Goal: Task Accomplishment & Management: Manage account settings

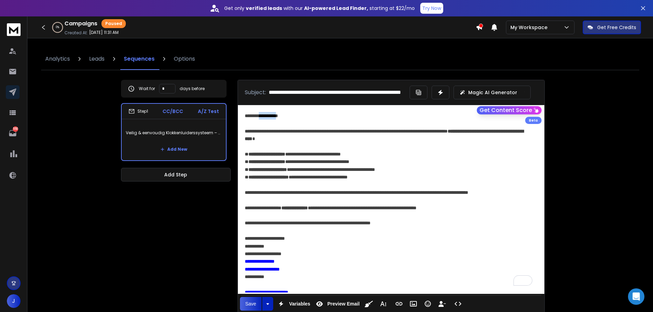
drag, startPoint x: 288, startPoint y: 117, endPoint x: 264, endPoint y: 119, distance: 24.4
click at [264, 119] on div "**********" at bounding box center [389, 116] width 288 height 8
click at [302, 304] on span "Variables" at bounding box center [300, 304] width 24 height 6
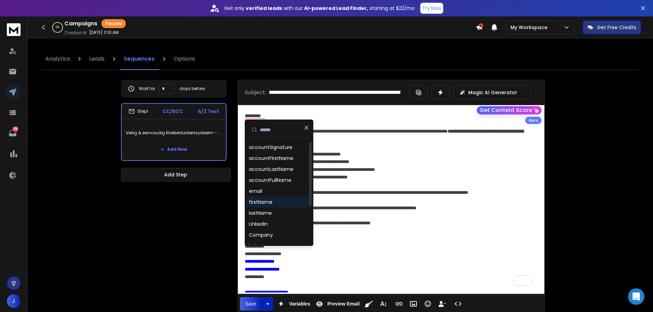
click at [279, 202] on div "firstName" at bounding box center [279, 202] width 66 height 11
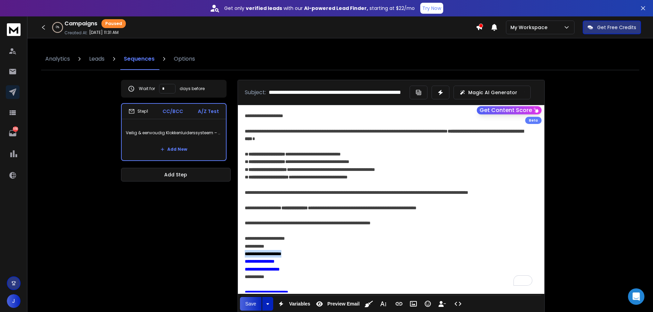
drag, startPoint x: 293, startPoint y: 255, endPoint x: 242, endPoint y: 256, distance: 50.7
click at [242, 256] on div "**********" at bounding box center [391, 199] width 306 height 188
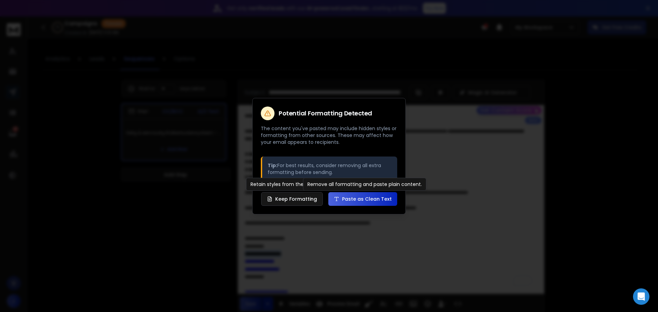
click at [374, 198] on button "Paste as Clean Text" at bounding box center [362, 199] width 69 height 14
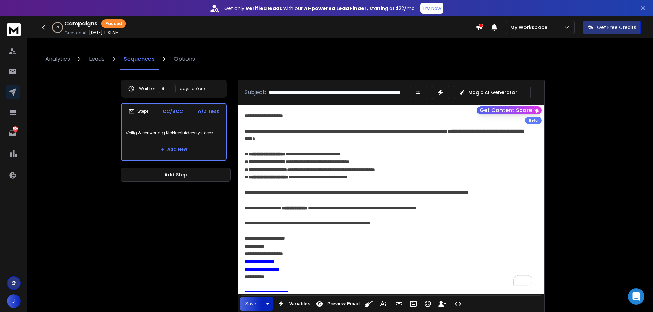
click at [247, 254] on div "**********" at bounding box center [389, 257] width 288 height 15
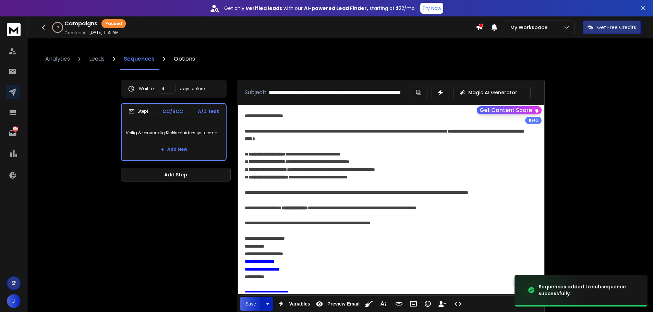
click at [183, 60] on p "Options" at bounding box center [184, 59] width 21 height 8
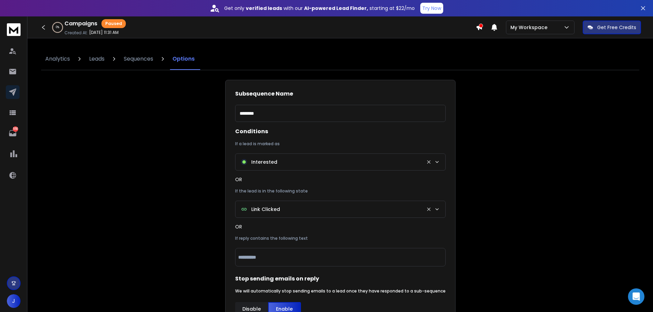
scroll to position [57, 0]
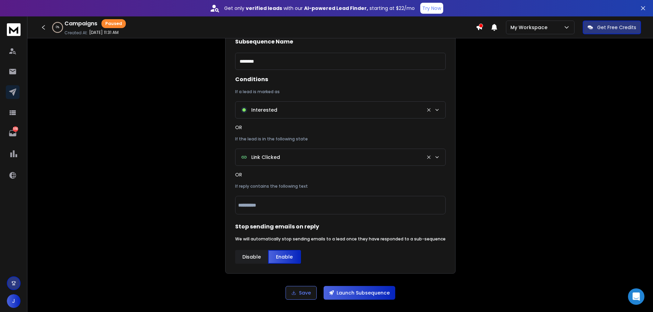
click at [373, 292] on button "Launch Subsequence" at bounding box center [360, 293] width 72 height 14
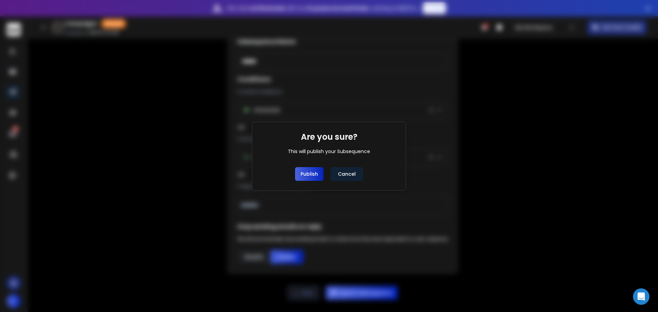
click at [307, 173] on button "Publish" at bounding box center [309, 174] width 28 height 14
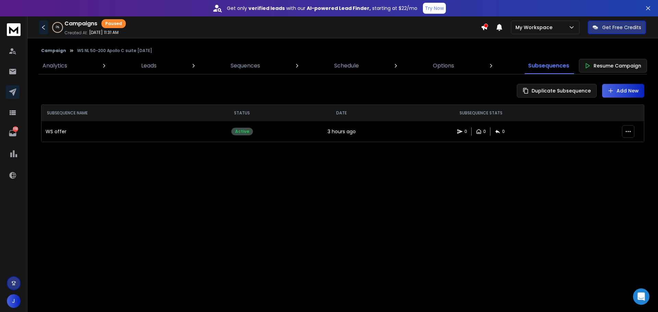
click at [43, 28] on icon at bounding box center [43, 27] width 6 height 6
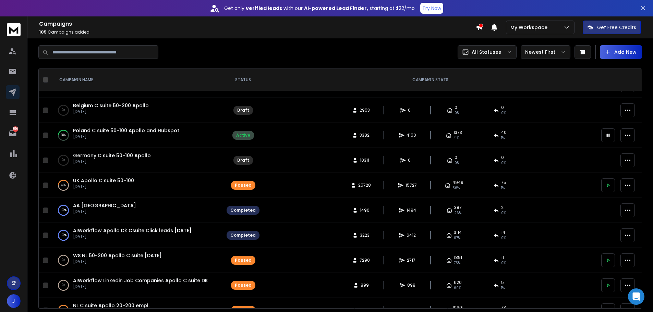
scroll to position [69, 0]
click at [125, 254] on span "WS NL 50-200 Apollo C suite [DATE]" at bounding box center [117, 255] width 89 height 7
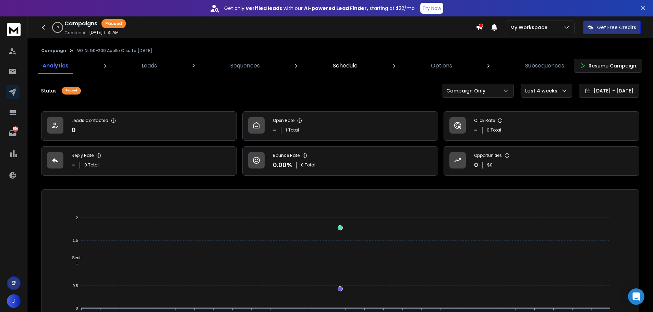
click at [353, 70] on link "Schedule" at bounding box center [345, 66] width 33 height 16
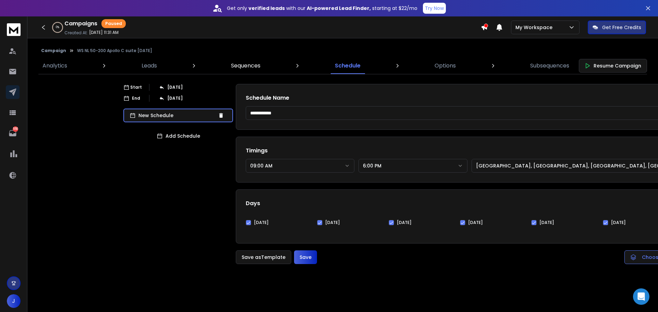
click at [252, 68] on p "Sequences" at bounding box center [245, 66] width 29 height 8
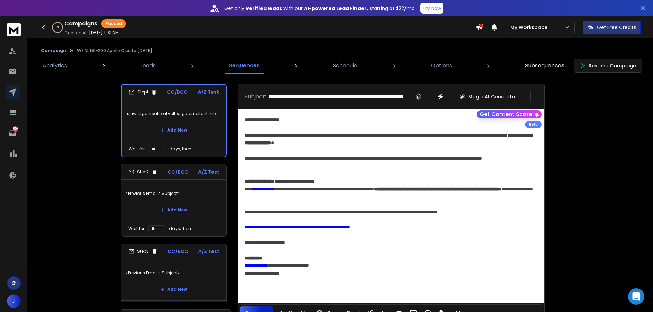
click at [546, 62] on p "Subsequences" at bounding box center [544, 66] width 39 height 8
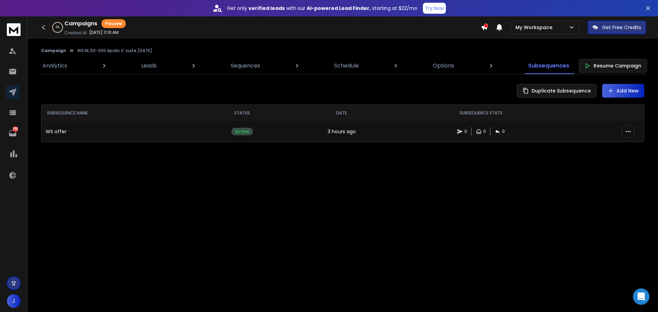
click at [50, 130] on td "WS offer" at bounding box center [119, 131] width 156 height 21
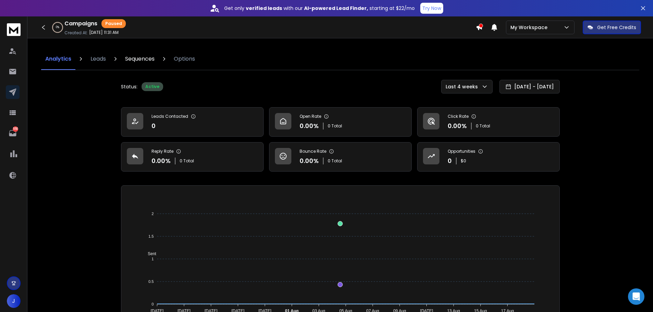
click at [136, 57] on p "Sequences" at bounding box center [139, 59] width 29 height 8
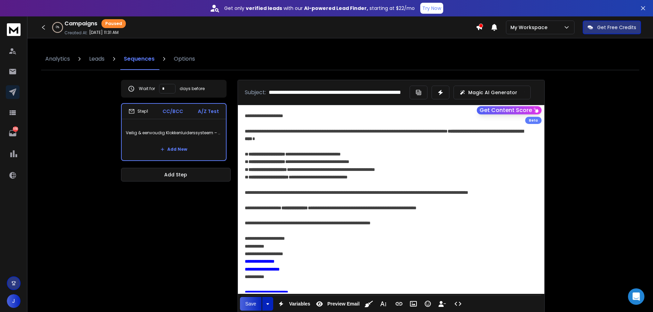
click at [267, 263] on link "**********" at bounding box center [260, 261] width 30 height 5
click at [249, 278] on icon "button" at bounding box center [251, 277] width 5 height 5
click at [272, 262] on link "**********" at bounding box center [260, 261] width 30 height 5
click at [249, 276] on icon "button" at bounding box center [251, 278] width 8 height 8
click at [309, 222] on div "**********" at bounding box center [389, 223] width 288 height 8
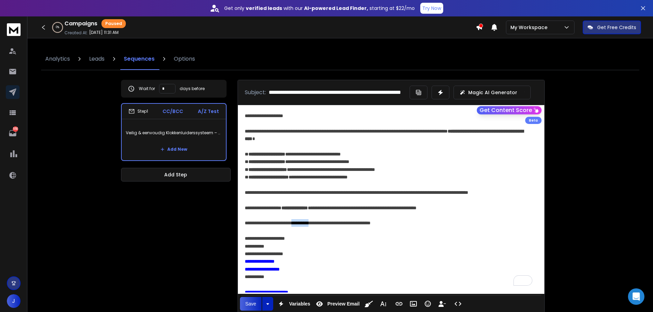
click at [309, 222] on div "**********" at bounding box center [389, 223] width 288 height 8
click at [399, 303] on icon "button" at bounding box center [399, 304] width 8 height 8
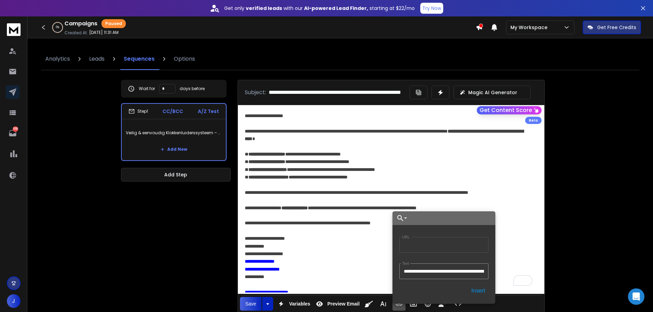
click at [408, 243] on input "URL" at bounding box center [443, 245] width 89 height 16
type input "**********"
click at [477, 292] on button "Insert" at bounding box center [478, 291] width 21 height 12
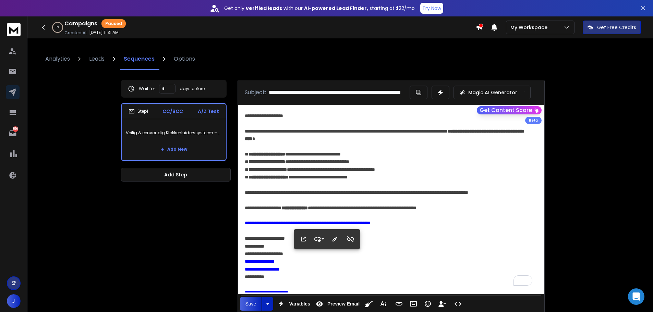
click at [450, 261] on div "**********" at bounding box center [389, 257] width 288 height 15
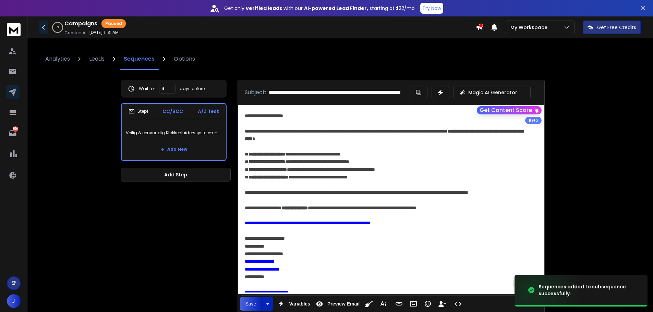
click at [43, 26] on icon at bounding box center [43, 27] width 6 height 6
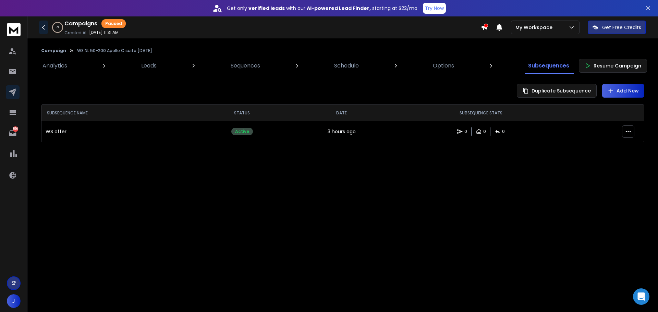
click at [43, 27] on icon at bounding box center [43, 27] width 3 height 4
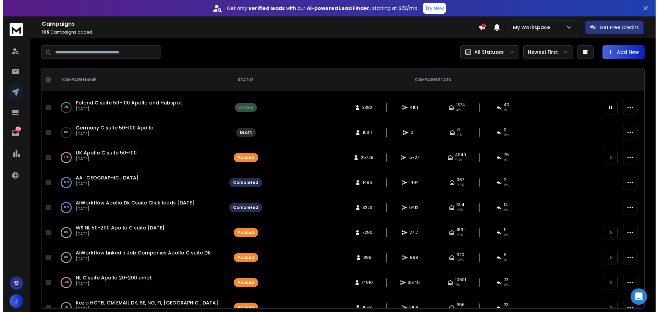
scroll to position [103, 0]
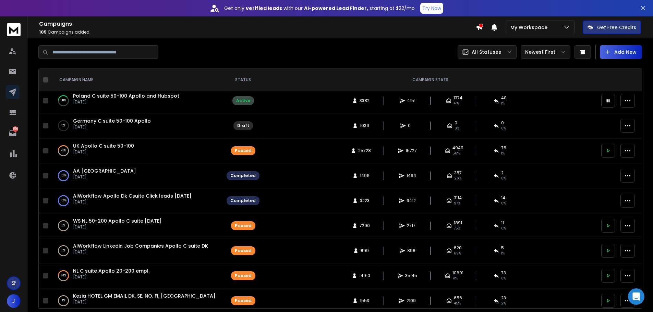
click at [109, 222] on span "WS NL 50-200 Apollo C suite [DATE]" at bounding box center [117, 221] width 89 height 7
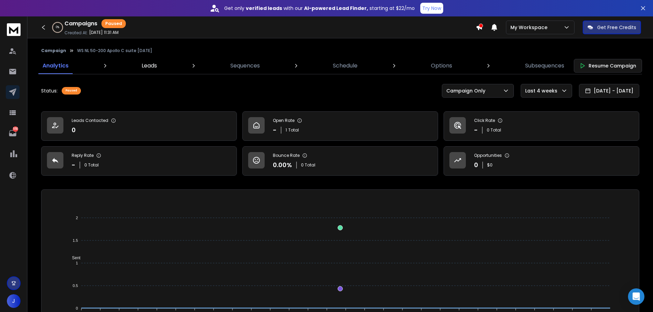
click at [147, 68] on p "Leads" at bounding box center [149, 66] width 15 height 8
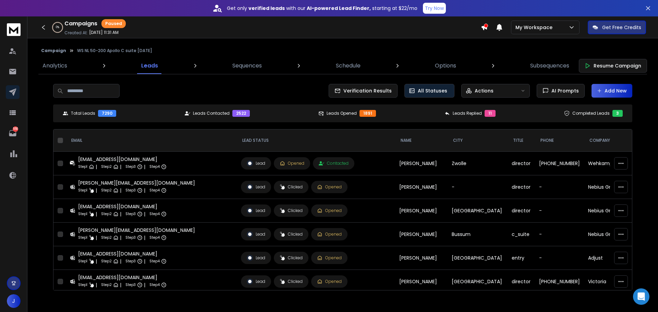
click at [439, 88] on p "All Statuses" at bounding box center [432, 90] width 29 height 7
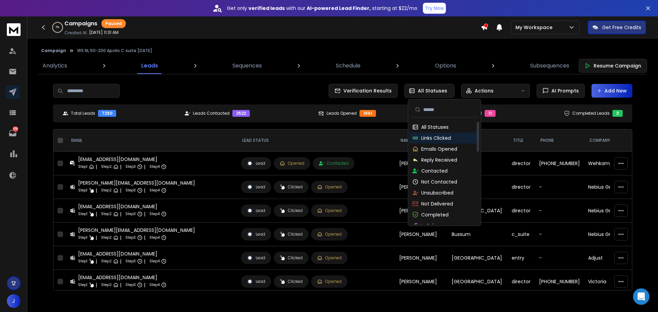
click at [442, 137] on p "Links Clicked" at bounding box center [436, 138] width 30 height 7
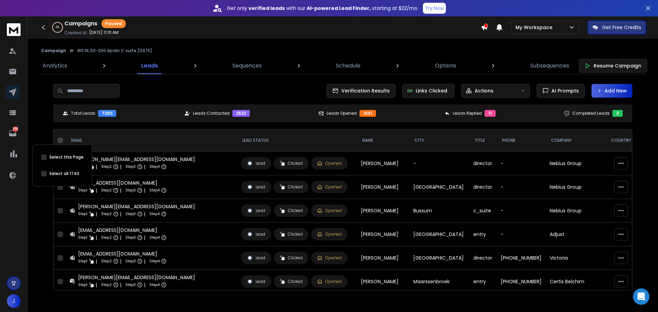
click at [43, 174] on button "Select this Page" at bounding box center [43, 173] width 5 height 5
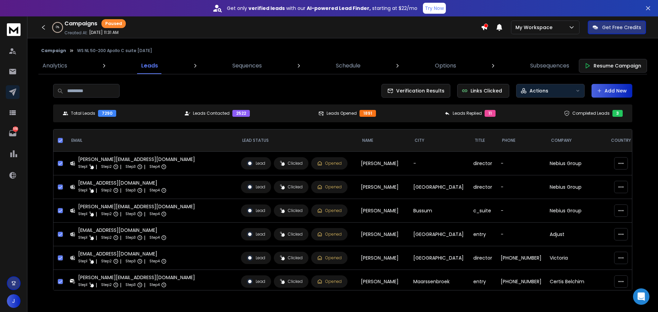
click at [531, 88] on p "Actions" at bounding box center [539, 90] width 19 height 7
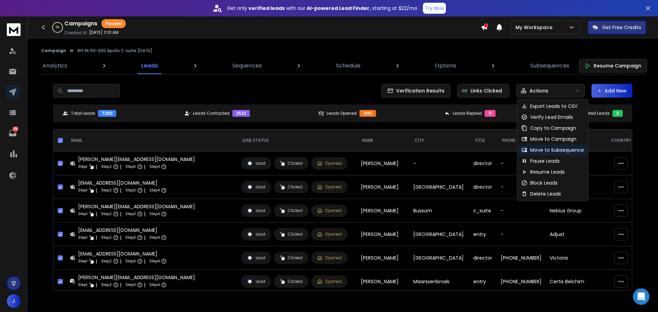
click at [554, 147] on p "Move to Subsequence" at bounding box center [557, 150] width 54 height 7
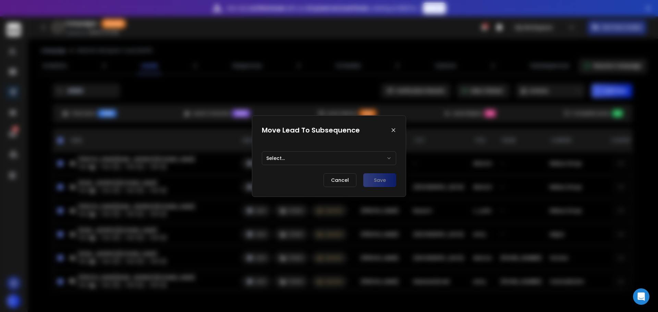
click at [367, 157] on button "Select..." at bounding box center [329, 159] width 134 height 14
click at [383, 182] on button "Save" at bounding box center [379, 180] width 33 height 14
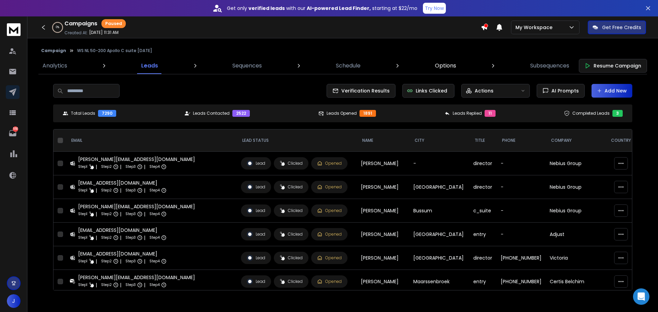
click at [451, 66] on p "Options" at bounding box center [445, 66] width 21 height 8
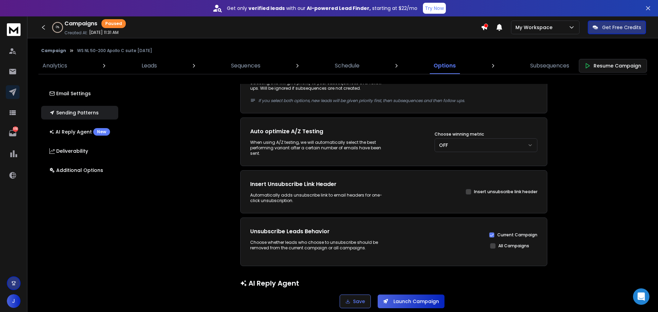
scroll to position [471, 0]
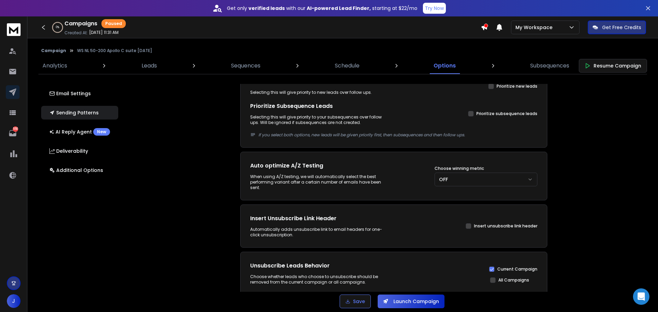
click at [488, 89] on button "Prioritize new leads" at bounding box center [490, 86] width 5 height 5
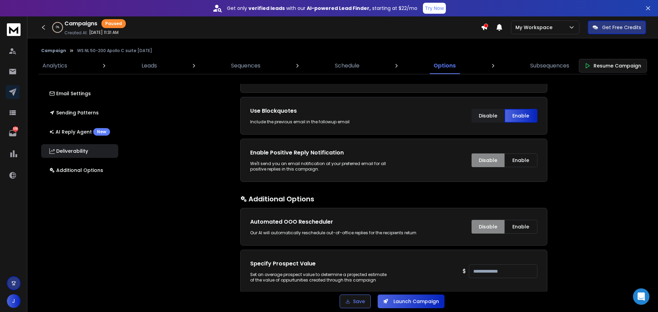
scroll to position [1088, 0]
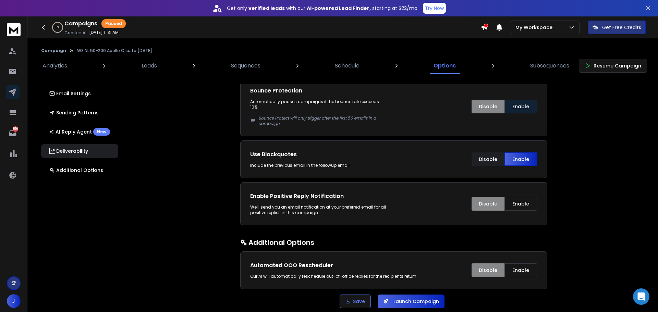
click at [509, 105] on button "Enable" at bounding box center [521, 107] width 33 height 14
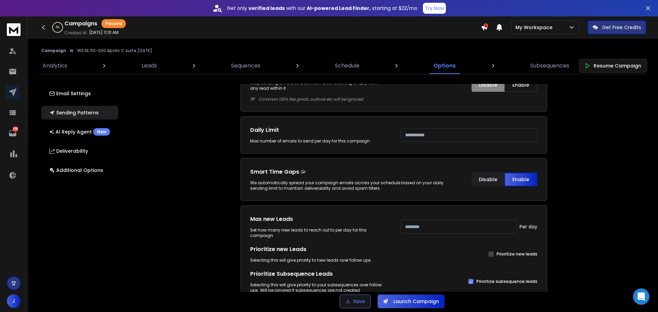
scroll to position [300, 0]
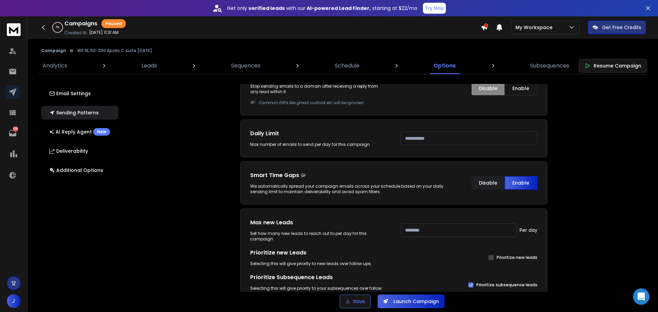
click at [414, 301] on button "Launch Campaign" at bounding box center [411, 302] width 67 height 14
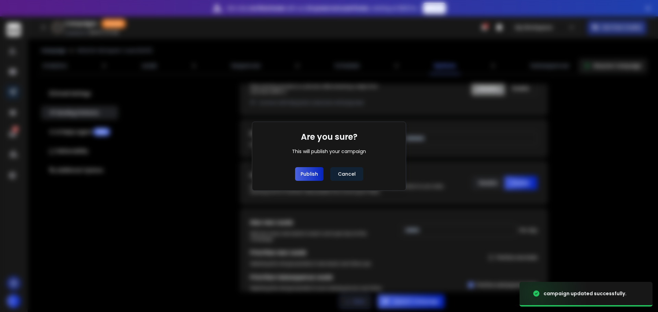
click at [311, 176] on button "Publish" at bounding box center [309, 174] width 28 height 14
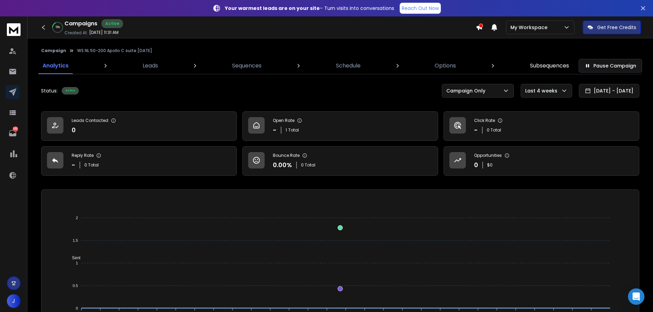
click at [534, 64] on p "Subsequences" at bounding box center [549, 66] width 39 height 8
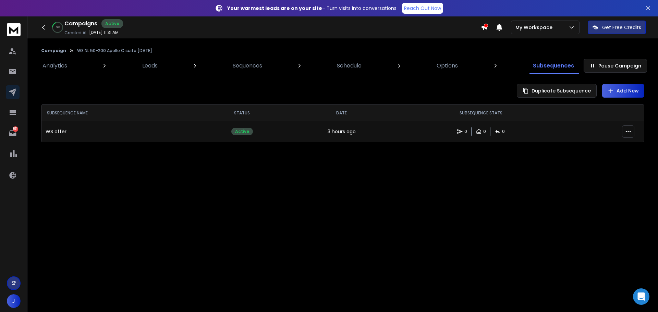
click at [49, 132] on td "WS offer" at bounding box center [119, 131] width 156 height 21
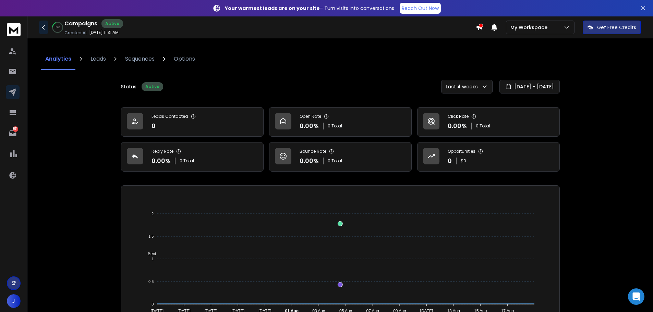
click at [43, 28] on icon at bounding box center [43, 27] width 3 height 4
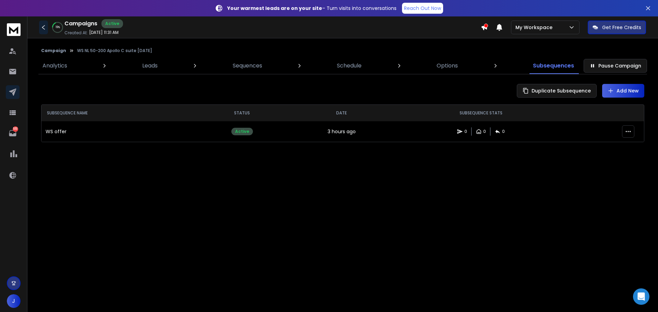
click at [43, 28] on icon at bounding box center [43, 27] width 3 height 4
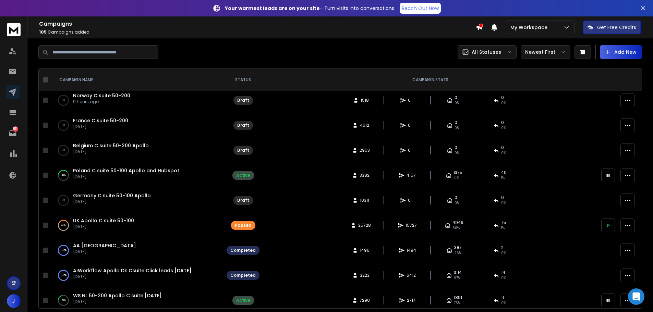
scroll to position [137, 0]
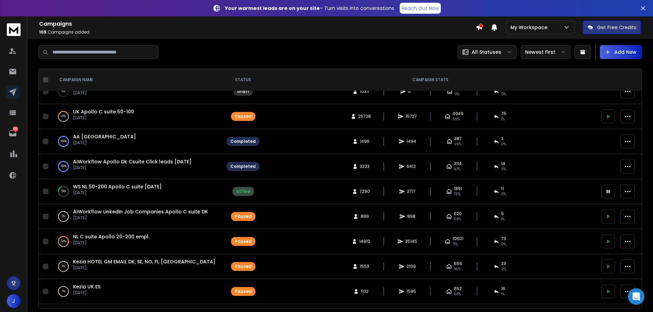
click at [152, 187] on span "WS NL 50-200 Apollo C suite [DATE]" at bounding box center [117, 186] width 89 height 7
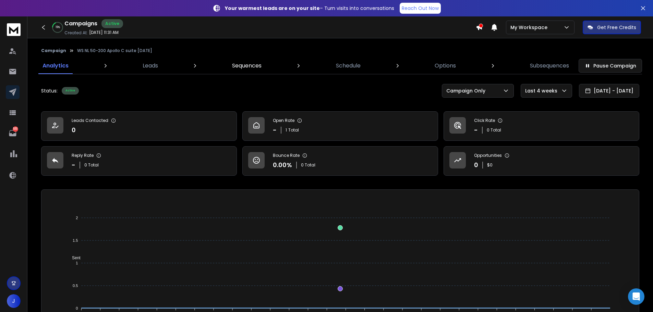
click at [247, 67] on p "Sequences" at bounding box center [246, 66] width 29 height 8
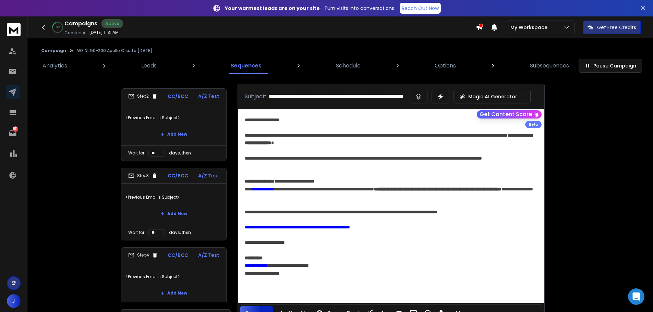
scroll to position [78, 0]
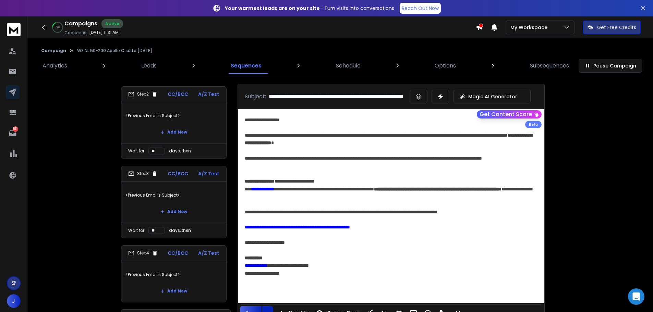
click at [198, 275] on p "<Previous Email's Subject>" at bounding box center [173, 274] width 97 height 19
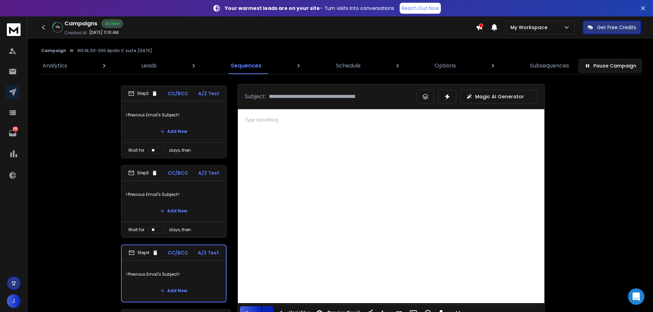
click at [207, 206] on div "Add New" at bounding box center [173, 211] width 97 height 14
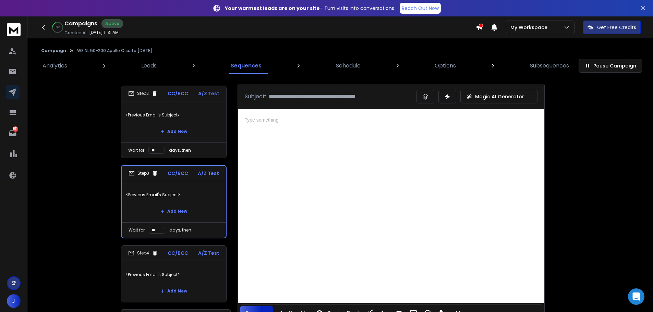
click at [203, 130] on div "Add New" at bounding box center [173, 132] width 97 height 14
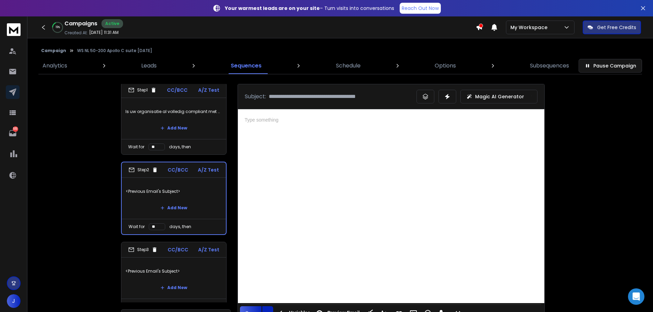
scroll to position [0, 0]
drag, startPoint x: 157, startPoint y: 148, endPoint x: 150, endPoint y: 149, distance: 6.7
click at [150, 149] on input "**" at bounding box center [156, 148] width 16 height 7
type input "*"
type input "**********"
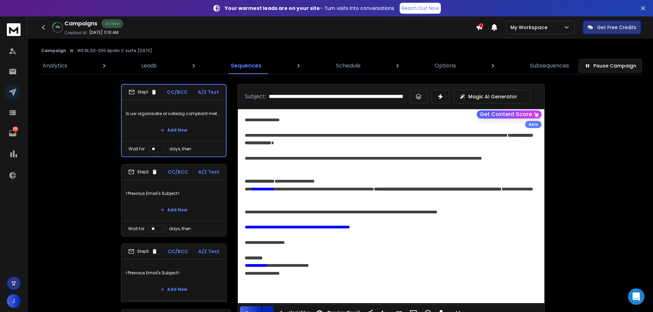
type input "***"
click at [208, 194] on p "<Previous Email's Subject>" at bounding box center [173, 193] width 97 height 19
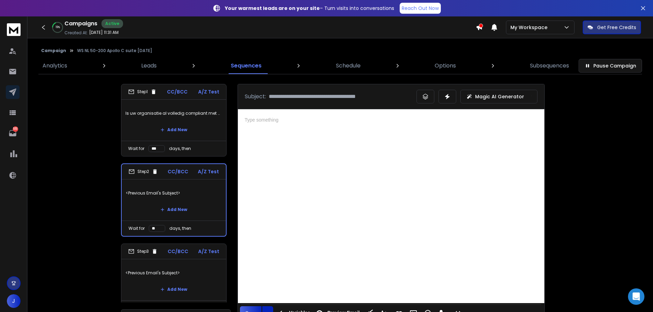
scroll to position [21, 0]
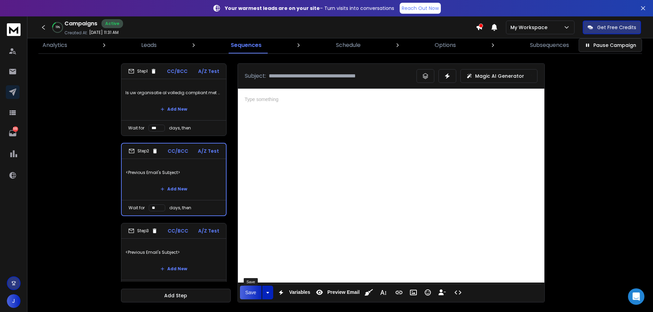
type input "***"
type input "**********"
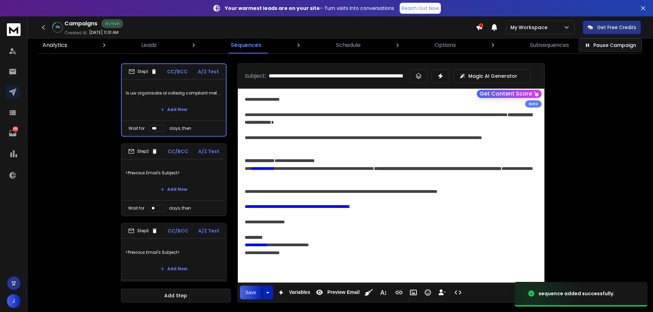
click at [57, 43] on p "Analytics" at bounding box center [55, 45] width 25 height 8
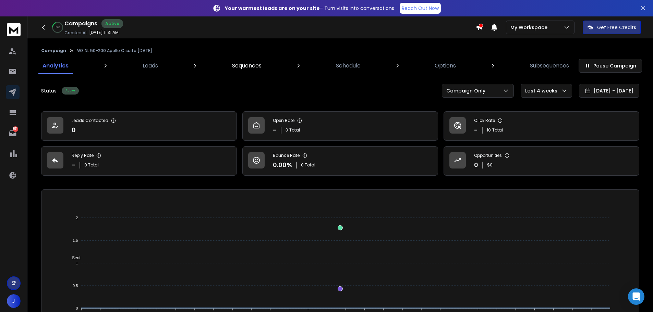
click at [246, 68] on p "Sequences" at bounding box center [246, 66] width 29 height 8
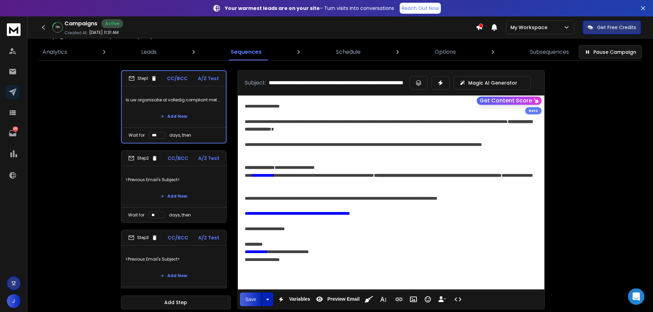
scroll to position [21, 0]
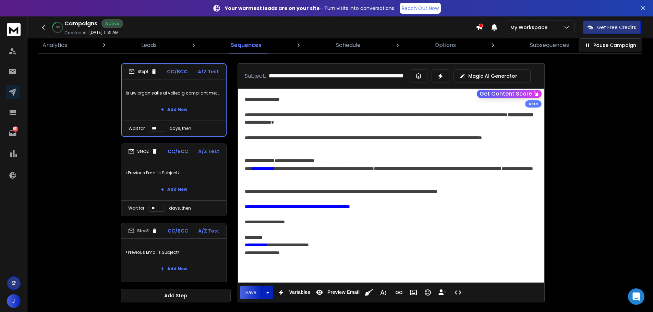
click at [156, 230] on icon at bounding box center [155, 231] width 6 height 6
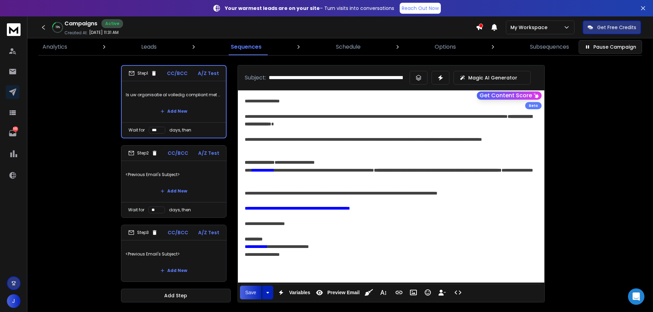
click at [156, 232] on icon at bounding box center [155, 232] width 4 height 5
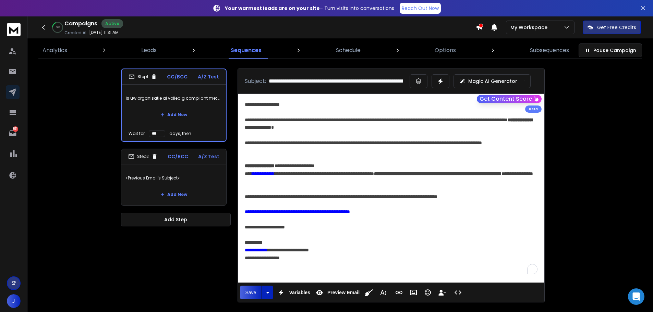
click at [251, 246] on div "**********" at bounding box center [391, 246] width 293 height 31
click at [55, 51] on p "Analytics" at bounding box center [55, 50] width 25 height 8
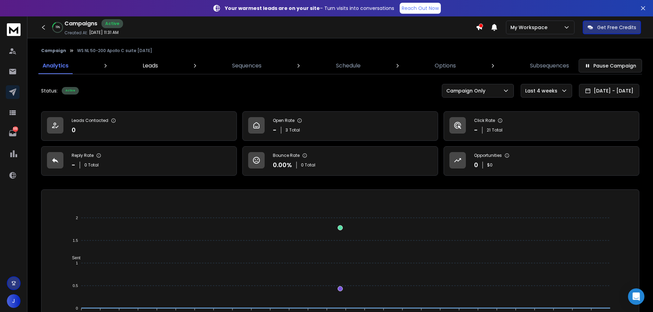
click at [154, 68] on p "Leads" at bounding box center [150, 66] width 15 height 8
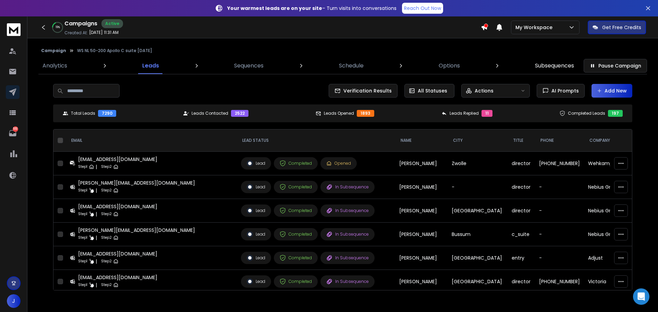
click at [560, 66] on p "Subsequences" at bounding box center [554, 66] width 39 height 8
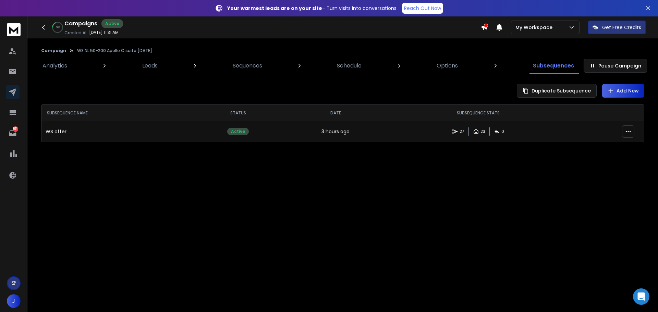
click at [53, 132] on td "WS offer" at bounding box center [117, 131] width 153 height 21
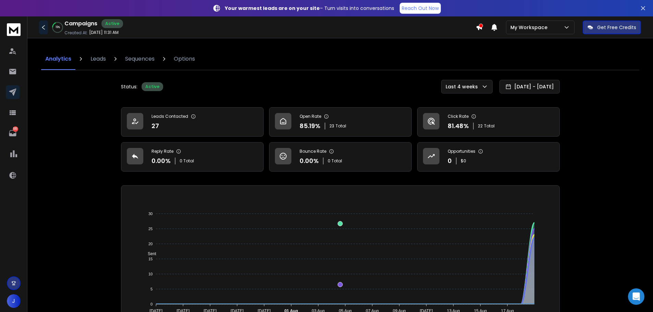
click at [42, 29] on icon at bounding box center [43, 27] width 6 height 6
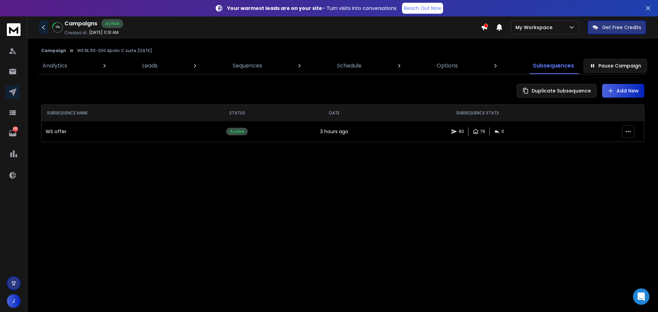
click at [42, 29] on icon at bounding box center [43, 27] width 6 height 6
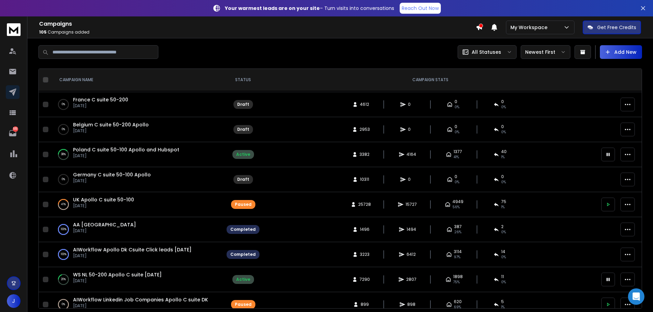
scroll to position [69, 0]
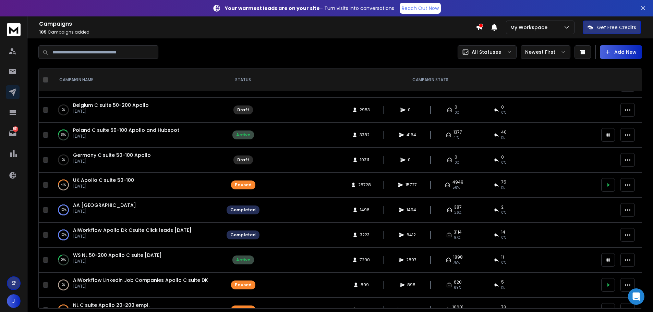
click at [120, 253] on span "WS NL 50-200 Apollo C suite [DATE]" at bounding box center [117, 255] width 89 height 7
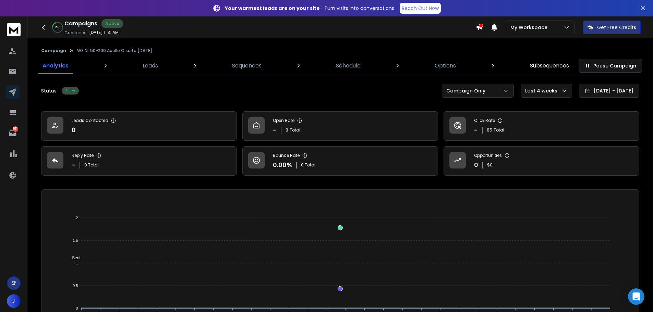
click at [543, 64] on p "Subsequences" at bounding box center [549, 66] width 39 height 8
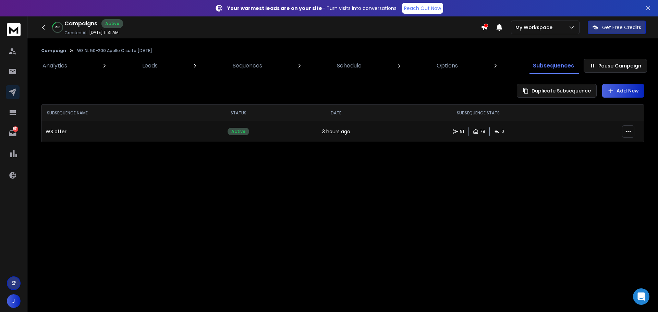
click at [56, 132] on td "WS offer" at bounding box center [117, 131] width 153 height 21
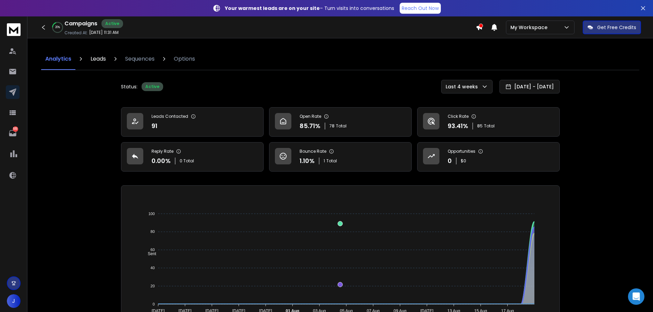
click at [100, 57] on p "Leads" at bounding box center [98, 59] width 15 height 8
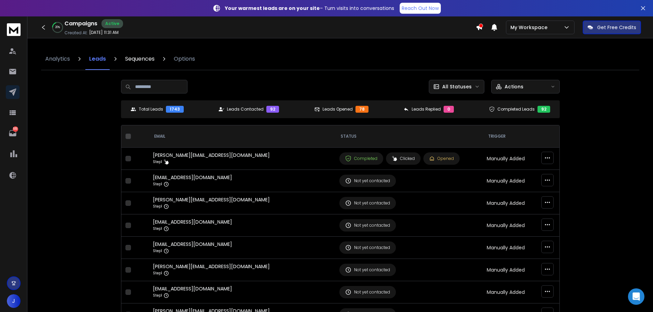
click at [146, 58] on p "Sequences" at bounding box center [139, 59] width 29 height 8
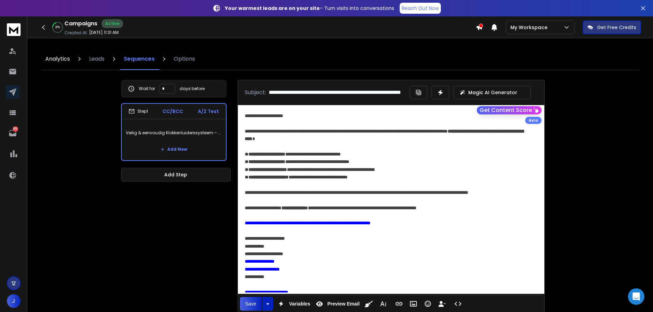
click at [58, 62] on p "Analytics" at bounding box center [57, 59] width 25 height 8
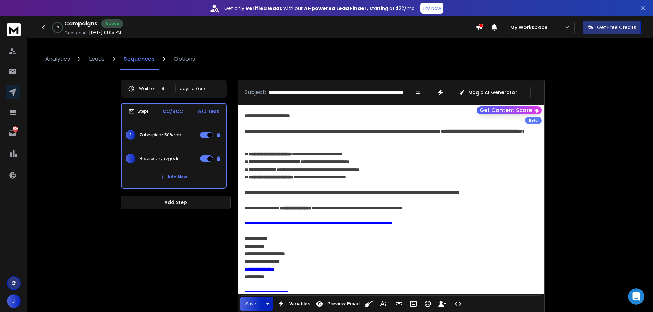
scroll to position [67, 0]
